Goal: Navigation & Orientation: Find specific page/section

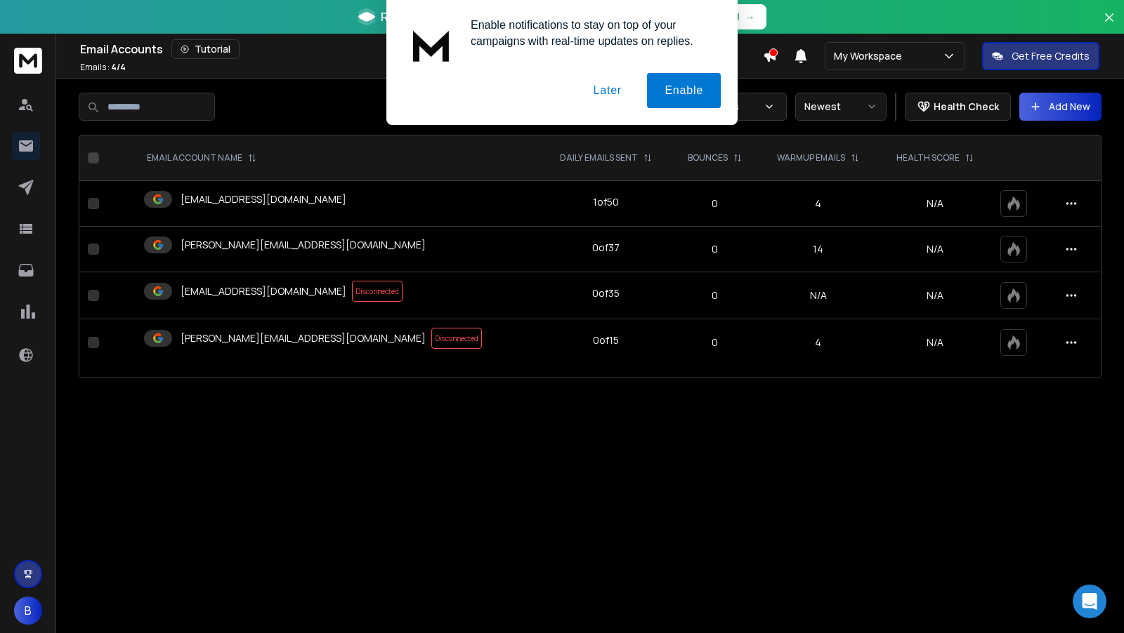
click at [611, 92] on button "Later" at bounding box center [606, 90] width 63 height 35
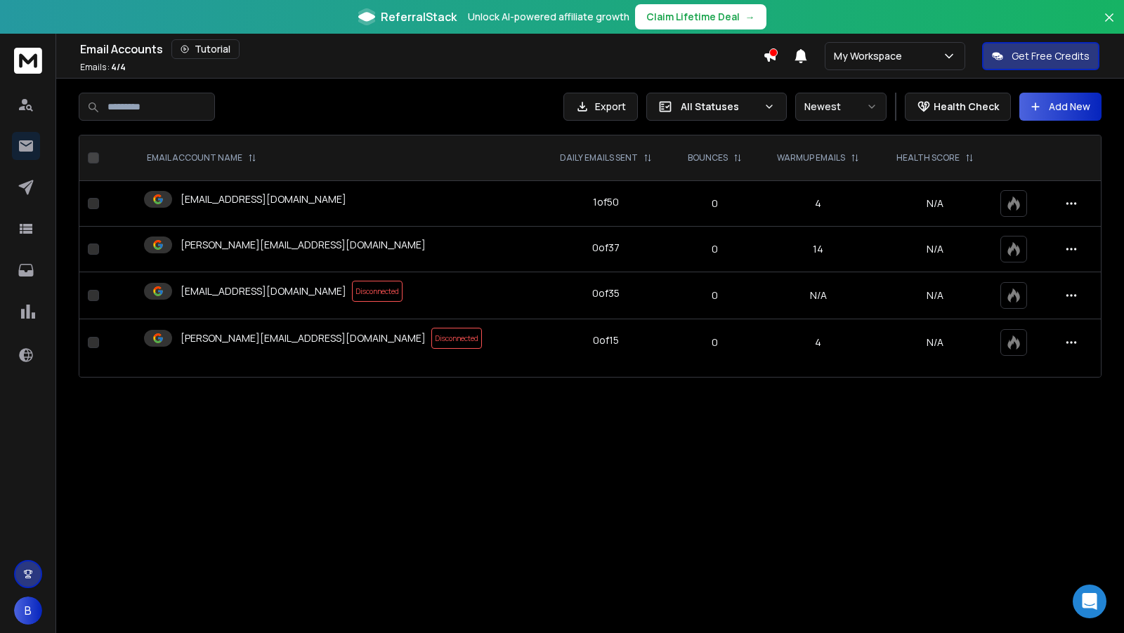
click at [763, 48] on div "Email Accounts Tutorial" at bounding box center [421, 49] width 683 height 20
click at [772, 53] on icon at bounding box center [769, 56] width 11 height 11
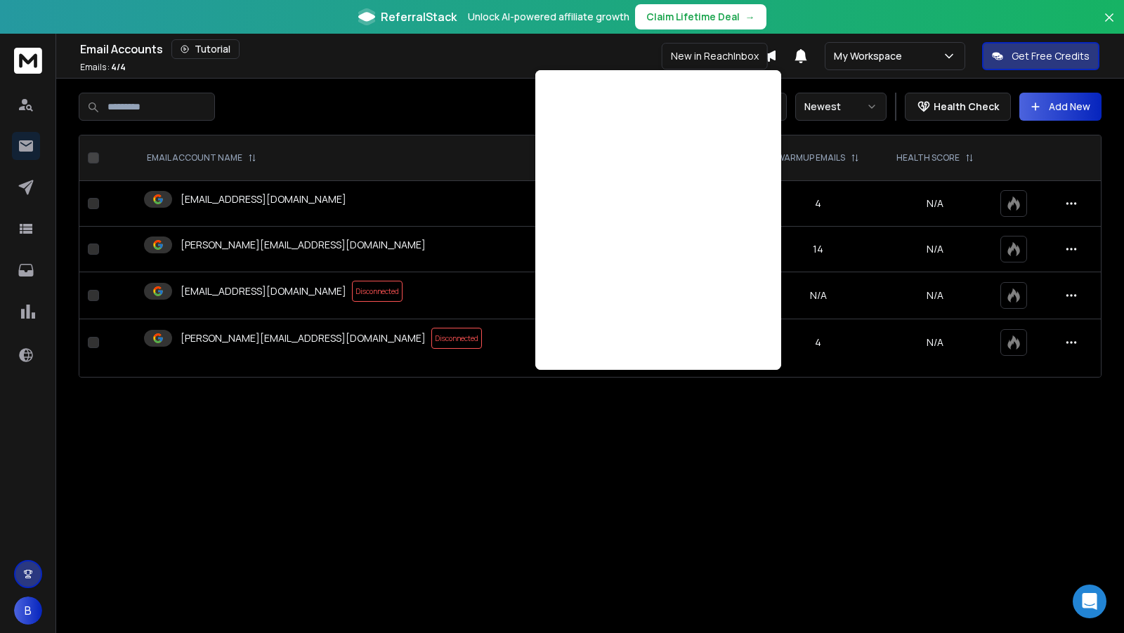
click at [772, 53] on icon at bounding box center [769, 56] width 11 height 11
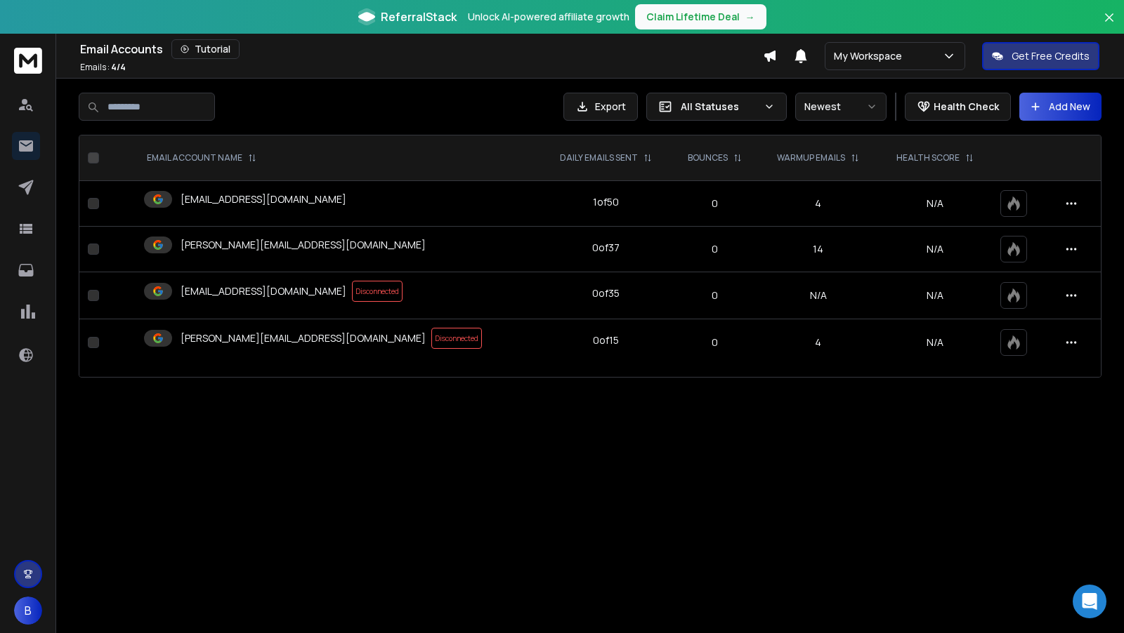
click at [706, 13] on button "Claim Lifetime Deal →" at bounding box center [700, 16] width 131 height 25
click at [22, 356] on icon at bounding box center [26, 355] width 14 height 14
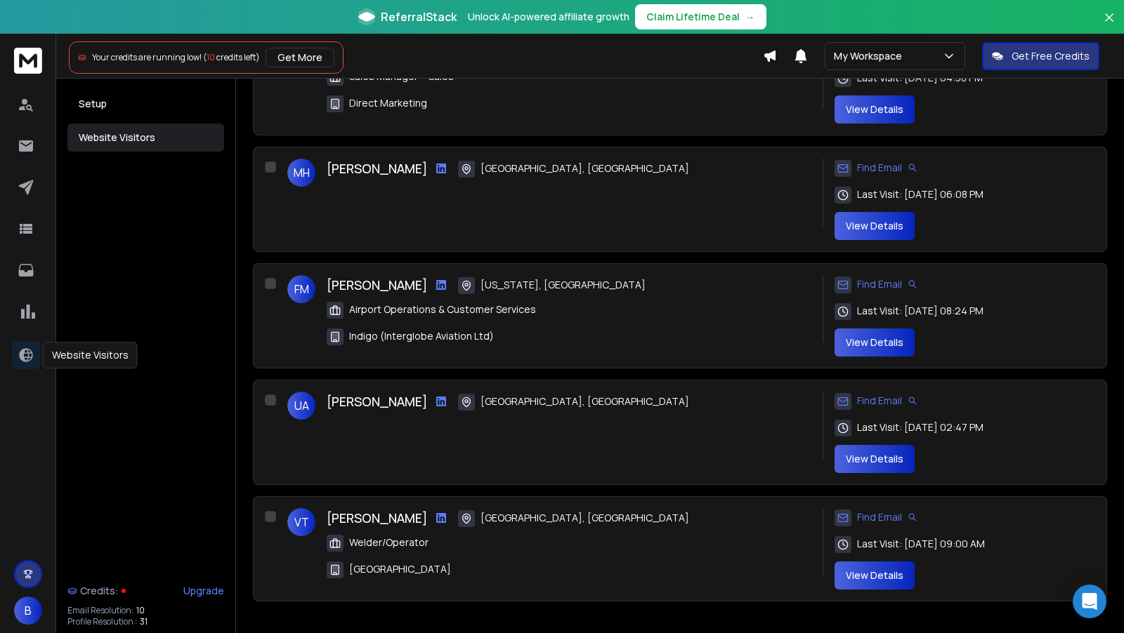
scroll to position [1754, 0]
click at [29, 145] on icon at bounding box center [26, 145] width 14 height 11
